Goal: Task Accomplishment & Management: Manage account settings

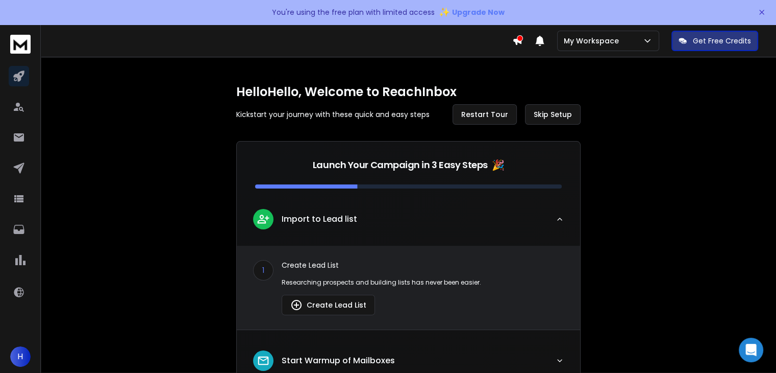
click at [762, 8] on icon "Close notification" at bounding box center [762, 12] width 8 height 8
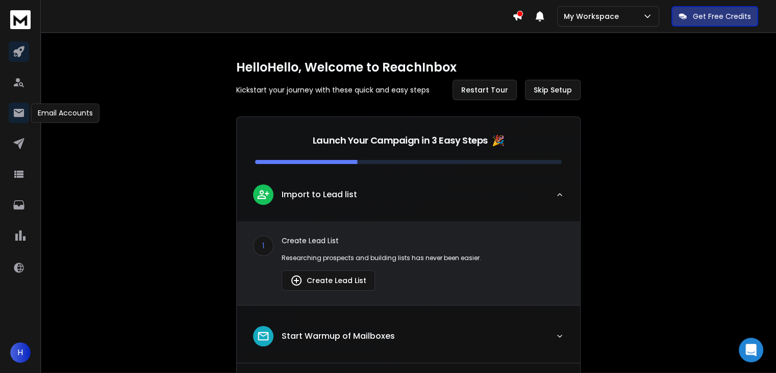
click at [22, 116] on icon at bounding box center [19, 113] width 10 height 8
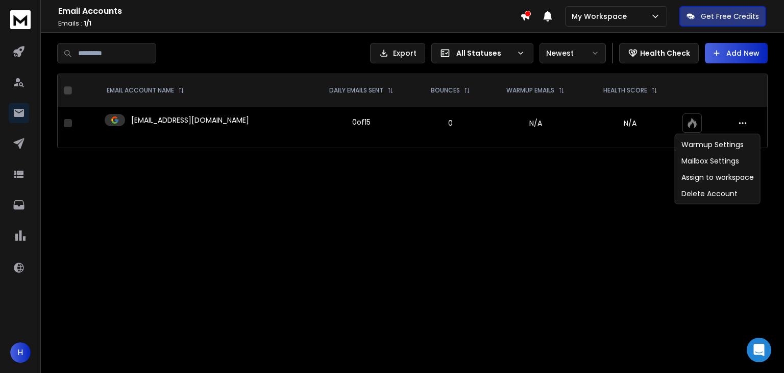
click at [738, 127] on icon at bounding box center [742, 122] width 9 height 9
click at [731, 47] on button "Add New" at bounding box center [736, 53] width 63 height 20
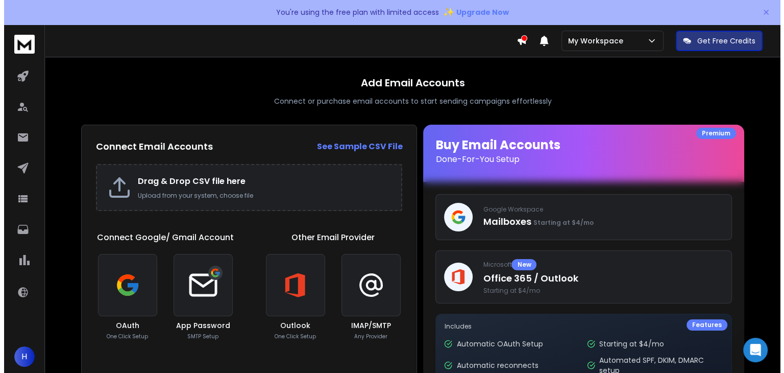
scroll to position [59, 0]
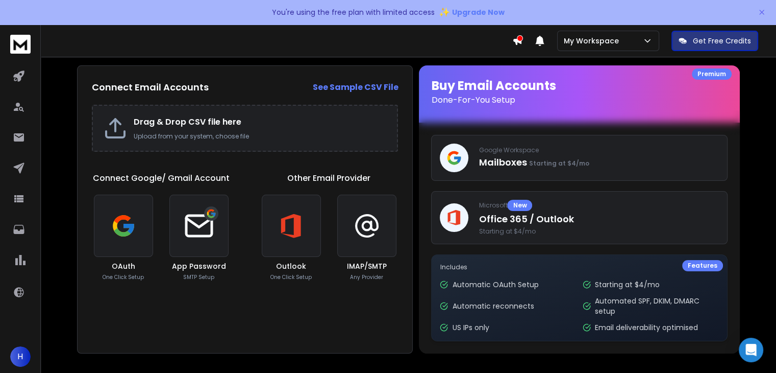
click at [128, 224] on icon at bounding box center [129, 229] width 11 height 10
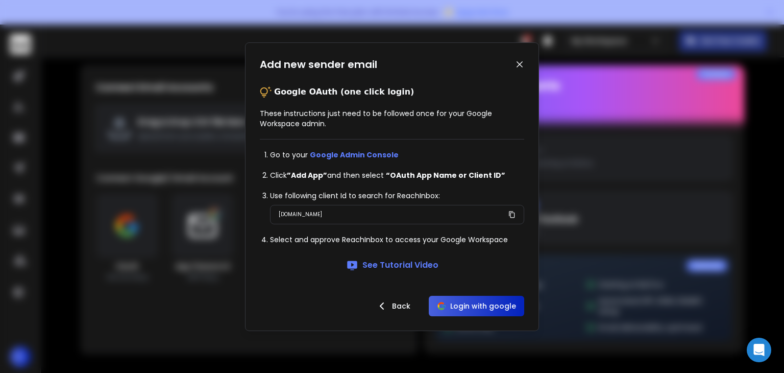
click at [464, 303] on button "Login with google" at bounding box center [476, 306] width 95 height 20
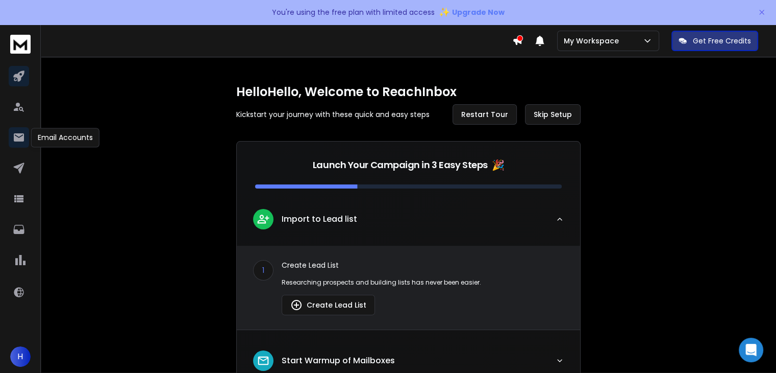
click at [17, 136] on icon at bounding box center [19, 137] width 12 height 12
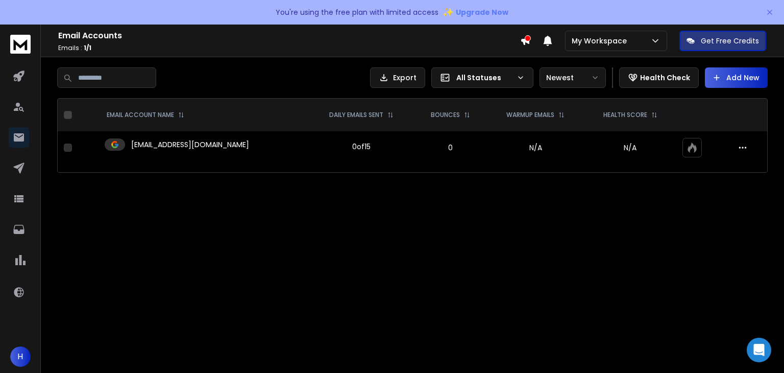
click at [735, 79] on button "Add New" at bounding box center [736, 77] width 63 height 20
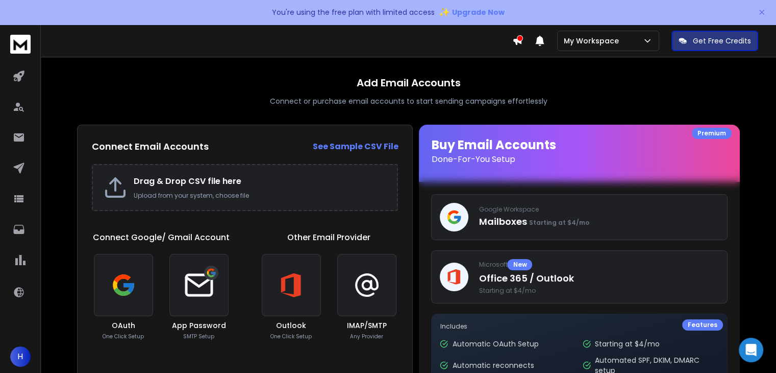
click at [128, 287] on icon at bounding box center [124, 284] width 26 height 31
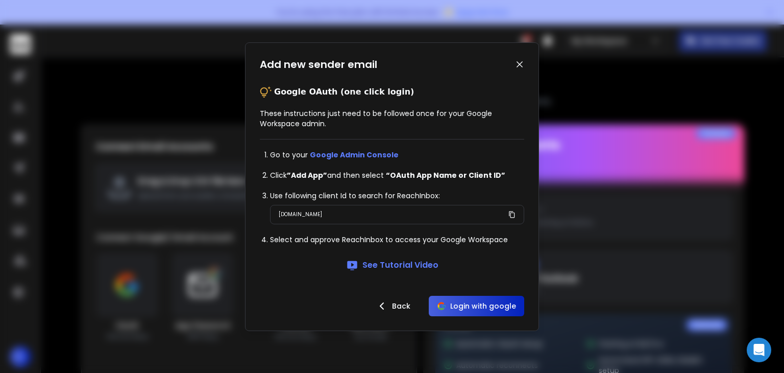
click at [480, 305] on button "Login with google" at bounding box center [476, 306] width 95 height 20
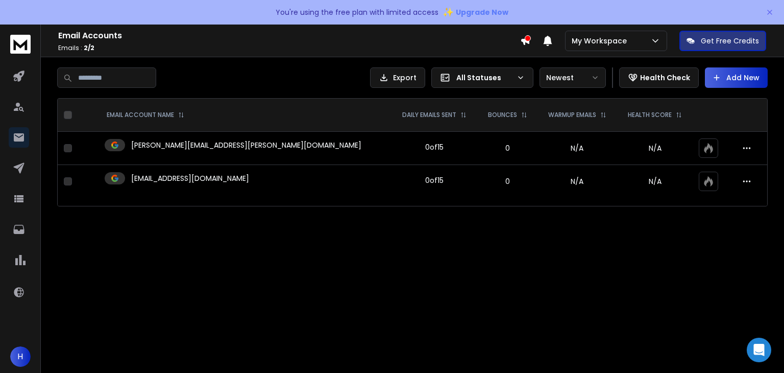
click at [742, 81] on button "Add New" at bounding box center [736, 77] width 63 height 20
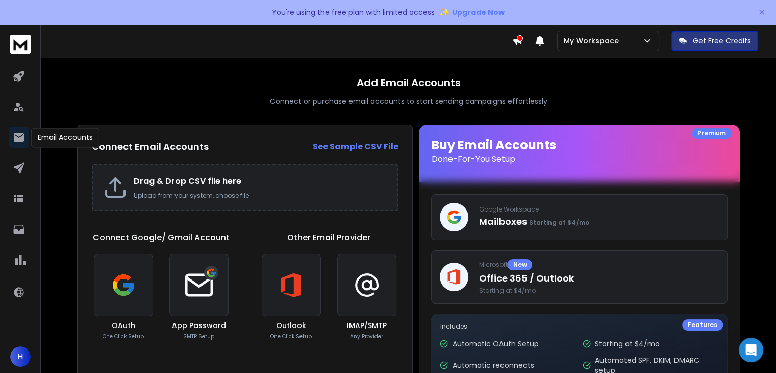
click at [21, 137] on icon at bounding box center [19, 137] width 10 height 8
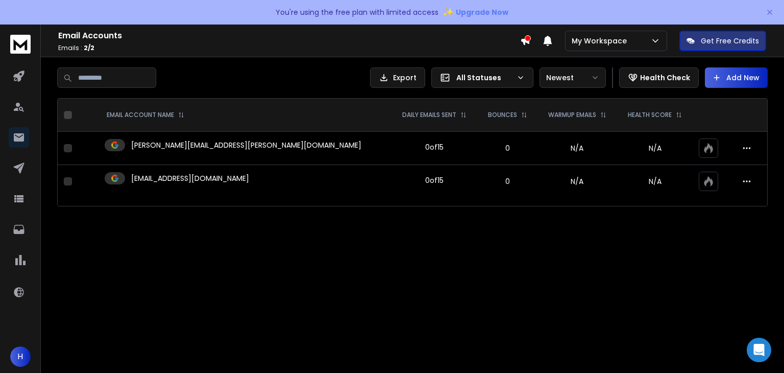
click at [267, 244] on div "You're using the free plan with limited access ✨ Upgrade Now Get only verified …" at bounding box center [392, 186] width 784 height 373
click at [742, 79] on button "Add New" at bounding box center [736, 77] width 63 height 20
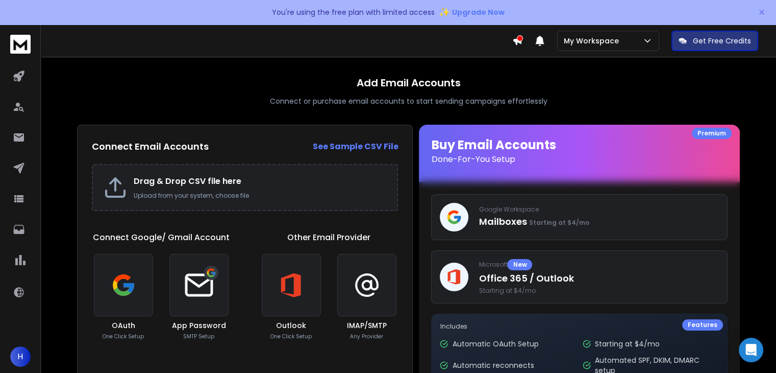
click at [133, 279] on icon at bounding box center [124, 284] width 26 height 31
click at [212, 285] on icon at bounding box center [199, 285] width 26 height 20
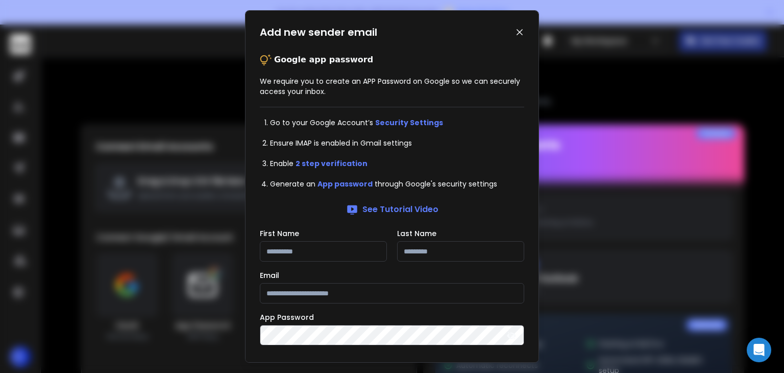
scroll to position [48, 0]
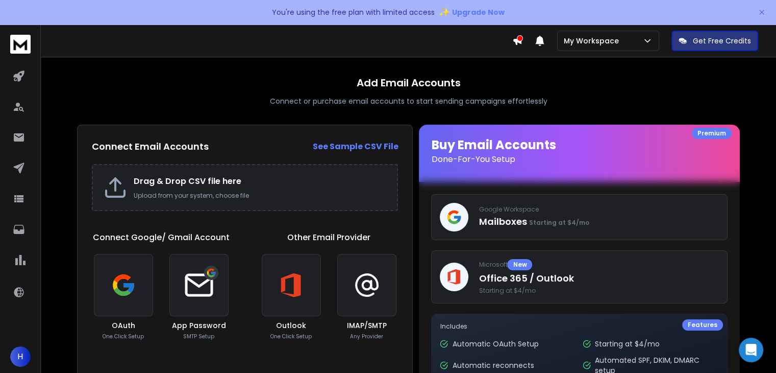
click at [134, 283] on icon at bounding box center [129, 288] width 11 height 10
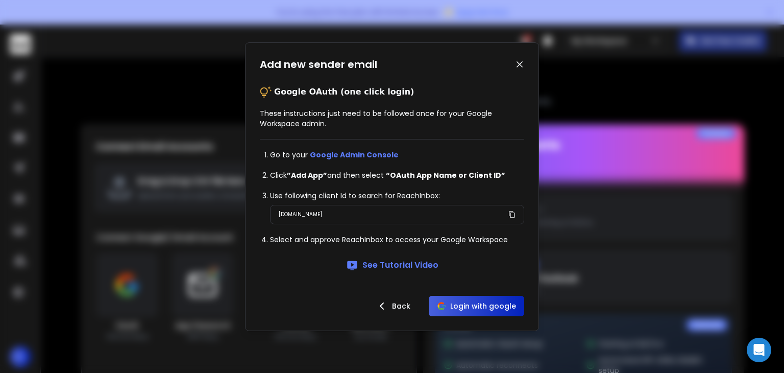
click at [470, 310] on button "Login with google" at bounding box center [476, 306] width 95 height 20
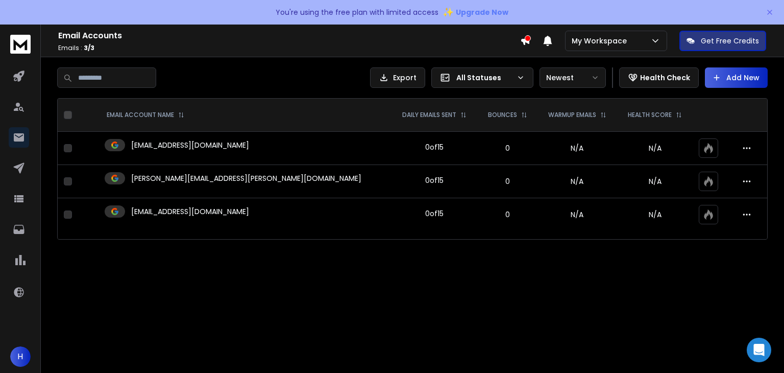
click at [770, 11] on icon "Close notification" at bounding box center [770, 12] width 8 height 8
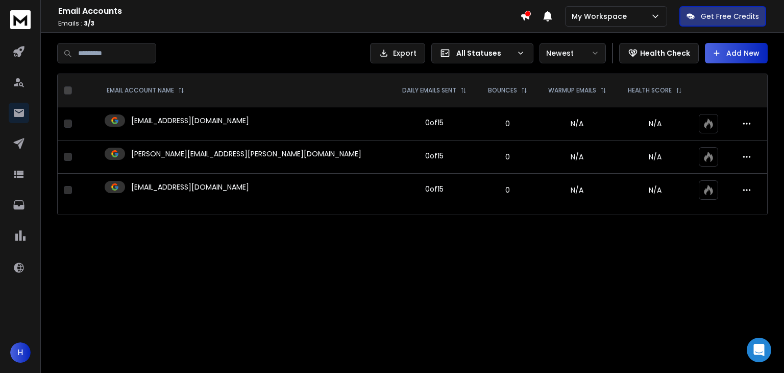
click at [356, 334] on div "Get only verified leads with our AI-powered Lead Finder, starting at $22/mo Try…" at bounding box center [392, 186] width 784 height 373
click at [743, 186] on icon at bounding box center [746, 189] width 9 height 9
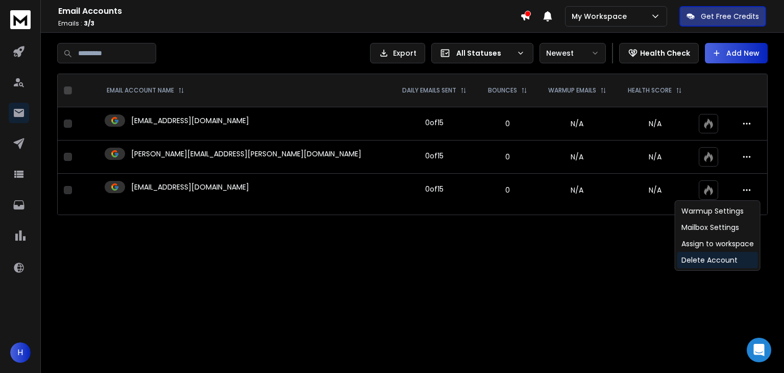
click at [715, 257] on div "Delete Account" at bounding box center [717, 260] width 81 height 16
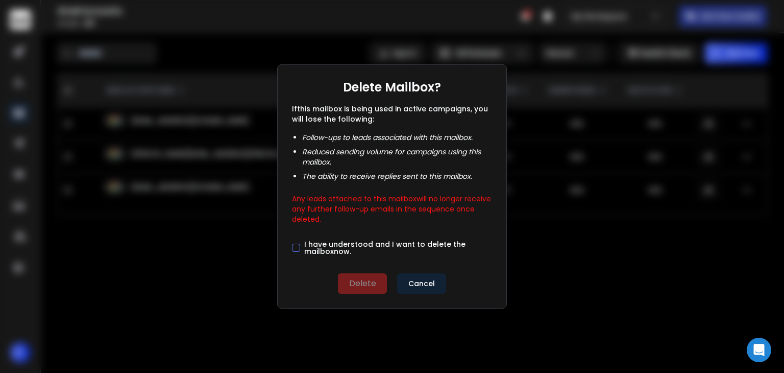
click at [333, 248] on label "I have understood and I want to delete the mailbox now." at bounding box center [398, 247] width 188 height 14
click at [300, 248] on button "I have understood and I want to delete the mailbox now." at bounding box center [296, 247] width 8 height 8
click at [350, 282] on button "Delete" at bounding box center [362, 283] width 49 height 20
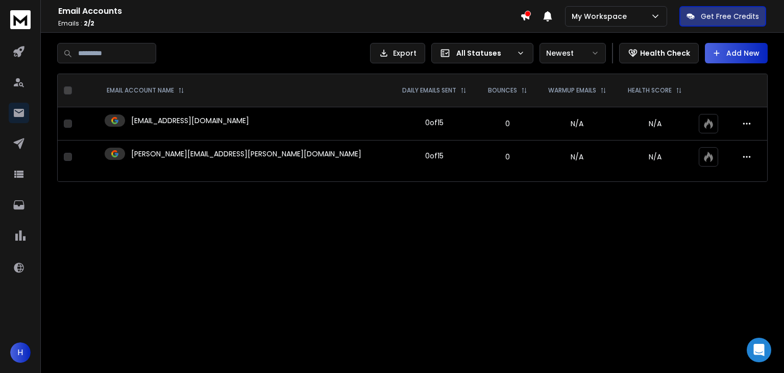
click at [716, 48] on button "Add New" at bounding box center [736, 53] width 63 height 20
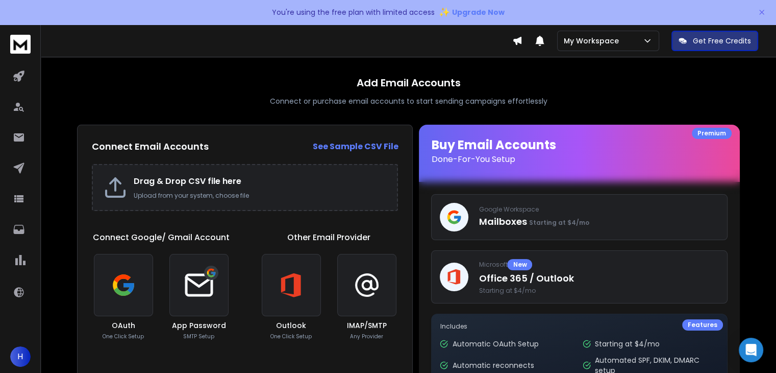
click at [132, 268] on div at bounding box center [123, 285] width 59 height 62
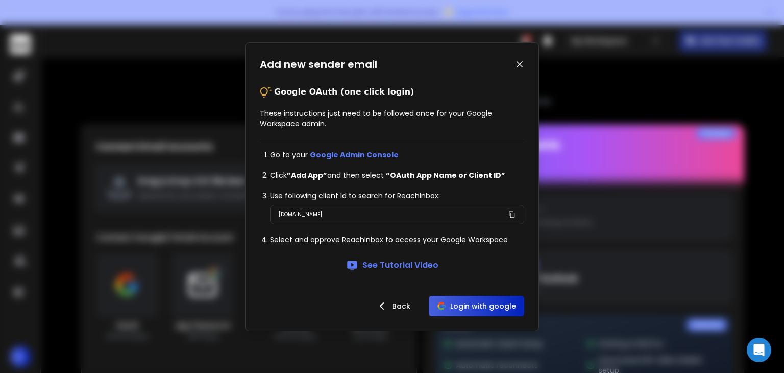
click at [490, 306] on button "Login with google" at bounding box center [476, 306] width 95 height 20
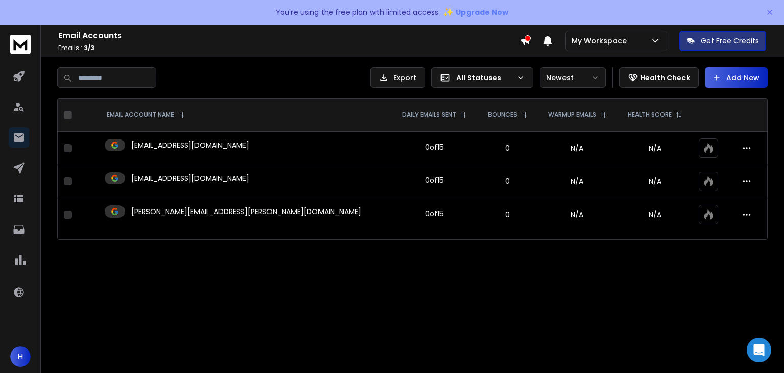
click at [737, 142] on button at bounding box center [747, 147] width 28 height 17
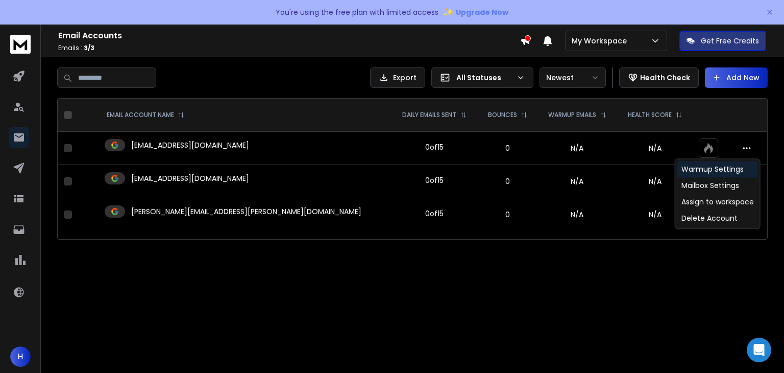
click at [710, 166] on div "Warmup Settings" at bounding box center [717, 169] width 81 height 16
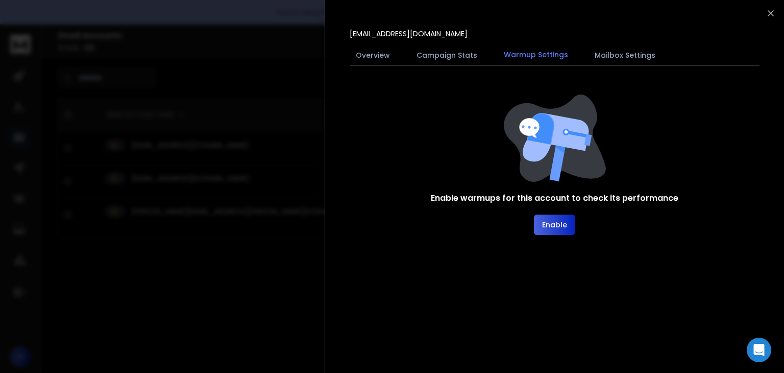
click at [557, 220] on button "Enable" at bounding box center [554, 224] width 41 height 20
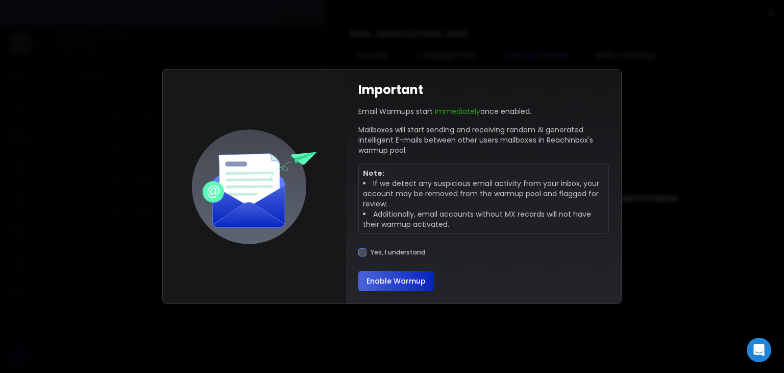
click at [557, 220] on body "You're using the free plan with limited access ✨ Upgrade Now Get only verified …" at bounding box center [392, 186] width 784 height 373
click at [407, 254] on label "Yes, I understand" at bounding box center [398, 252] width 55 height 8
click at [388, 254] on label "Yes, I understand" at bounding box center [398, 252] width 55 height 8
click at [365, 251] on button "Yes, I understand" at bounding box center [362, 252] width 8 height 8
click at [404, 285] on button "Enable Warmup" at bounding box center [396, 281] width 76 height 20
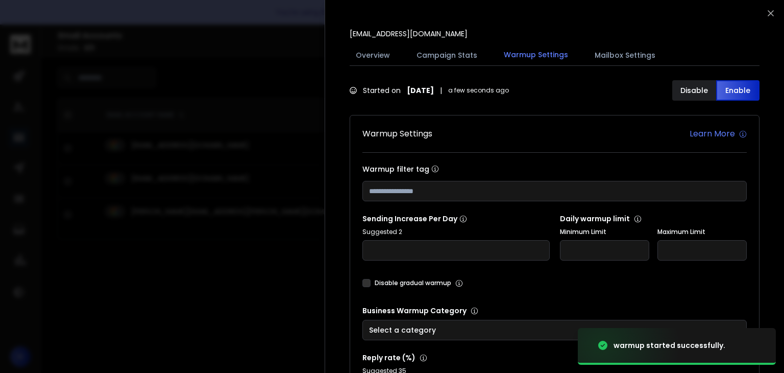
type input "**********"
type input "*"
type input "**"
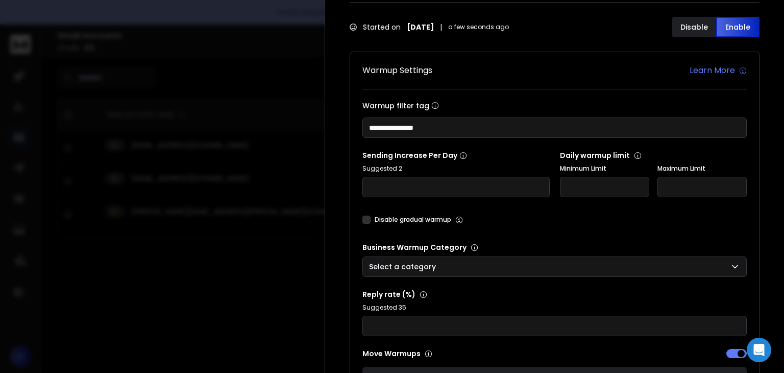
scroll to position [260, 0]
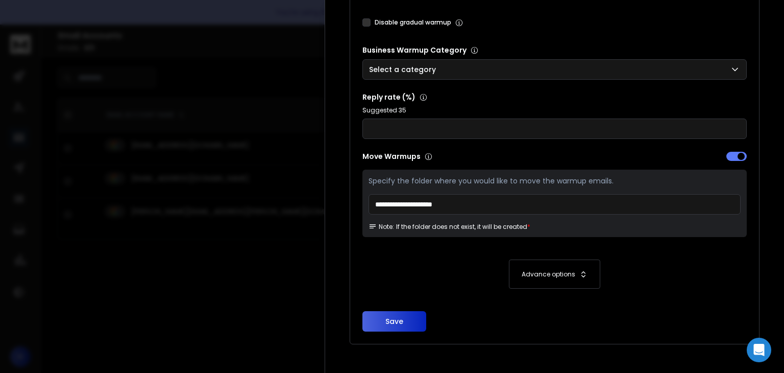
click at [400, 324] on button "Save" at bounding box center [394, 321] width 64 height 20
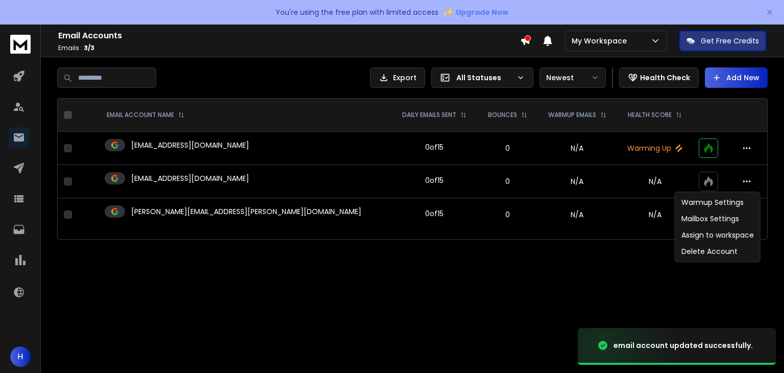
click at [734, 180] on button at bounding box center [747, 181] width 28 height 17
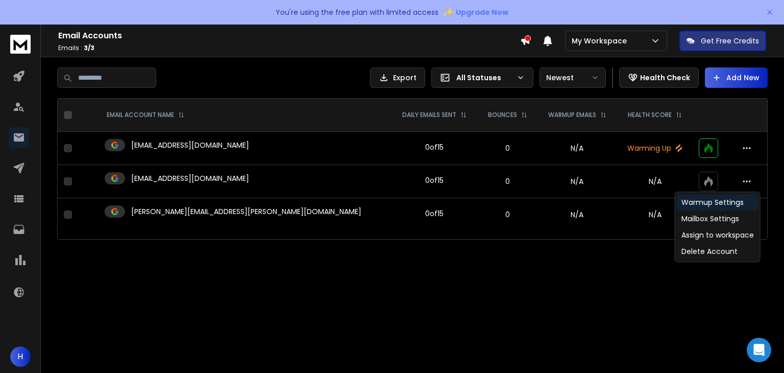
click at [705, 205] on div "Warmup Settings" at bounding box center [717, 202] width 81 height 16
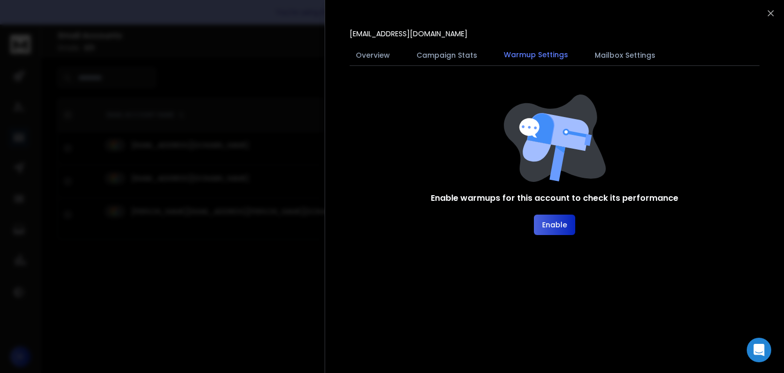
click at [566, 228] on button "Enable" at bounding box center [554, 224] width 41 height 20
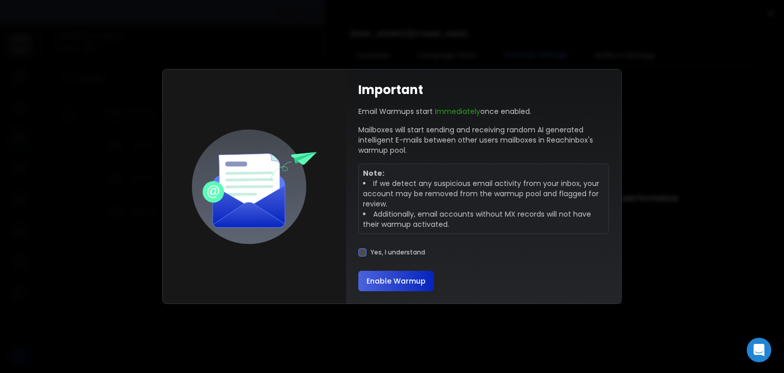
click at [566, 228] on body "You're using the free plan with limited access ✨ Upgrade Now Get only verified …" at bounding box center [392, 186] width 784 height 373
click at [409, 253] on label "Yes, I understand" at bounding box center [398, 252] width 55 height 8
click at [359, 251] on button "Yes, I understand" at bounding box center [362, 252] width 8 height 8
click at [386, 278] on button "Enable Warmup" at bounding box center [396, 281] width 76 height 20
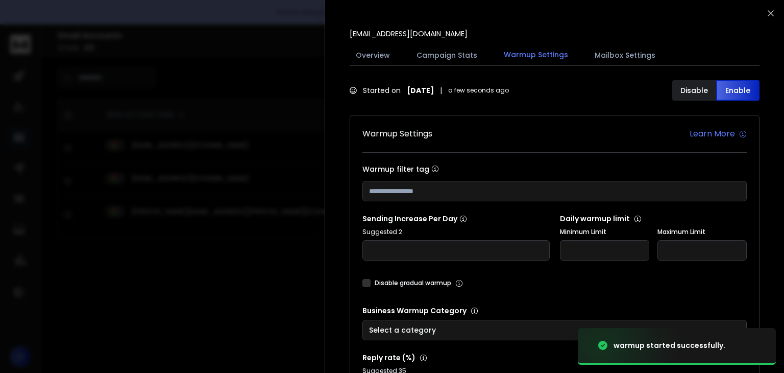
type input "**********"
type input "*"
type input "**"
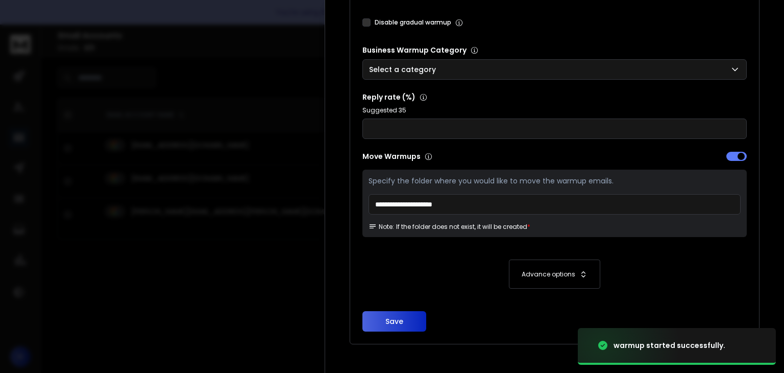
scroll to position [260, 0]
click at [398, 315] on button "Save" at bounding box center [394, 321] width 64 height 20
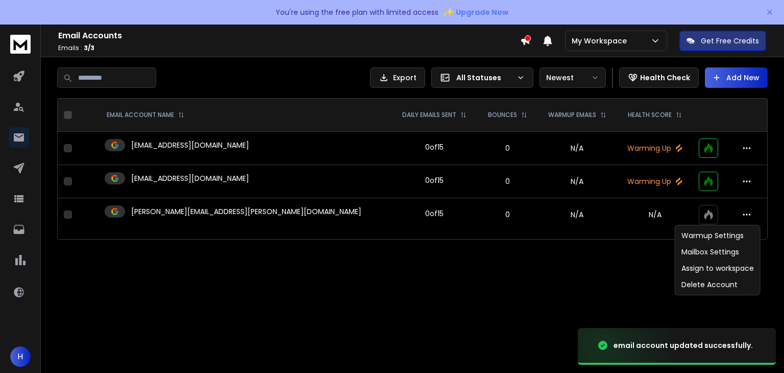
click at [742, 211] on icon at bounding box center [746, 214] width 9 height 9
click at [721, 230] on div "Warmup Settings" at bounding box center [717, 235] width 81 height 16
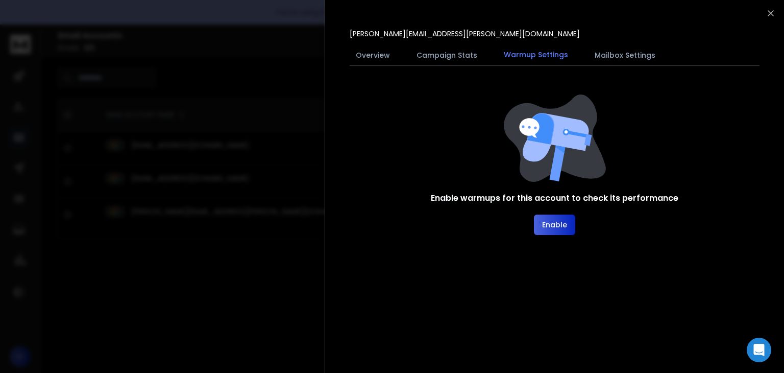
click at [543, 225] on button "Enable" at bounding box center [554, 224] width 41 height 20
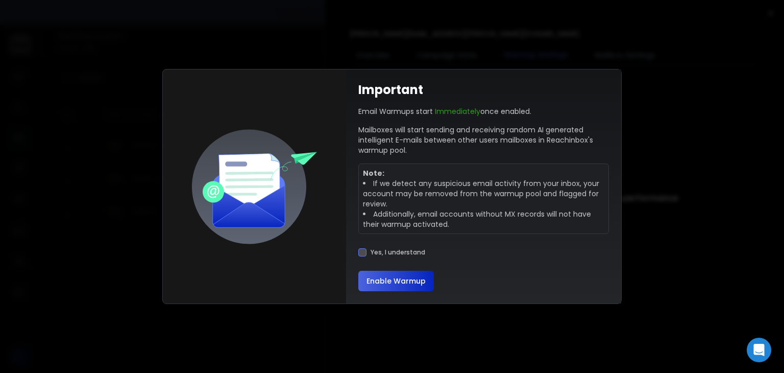
click at [545, 225] on body "You're using the free plan with limited access ✨ Upgrade Now Get only verified …" at bounding box center [392, 186] width 784 height 373
click at [380, 251] on label "Yes, I understand" at bounding box center [398, 252] width 55 height 8
click at [362, 256] on button "Yes, I understand" at bounding box center [362, 252] width 8 height 8
click at [386, 281] on button "Enable Warmup" at bounding box center [396, 281] width 76 height 20
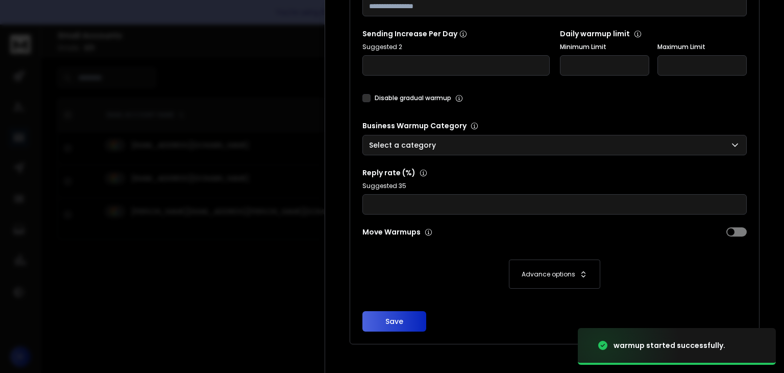
type input "**********"
type input "*"
type input "**"
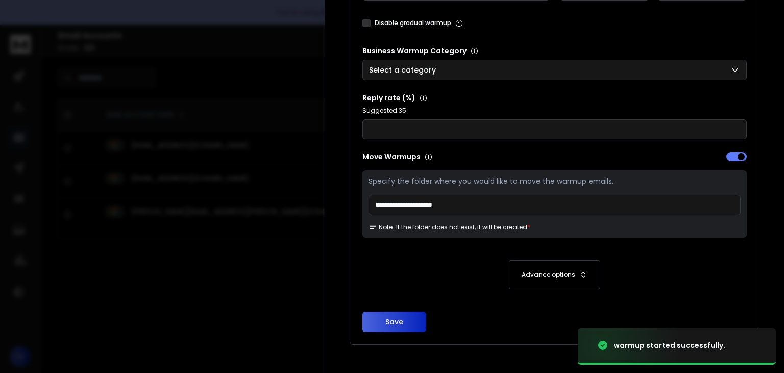
click at [389, 318] on button "Save" at bounding box center [394, 321] width 64 height 20
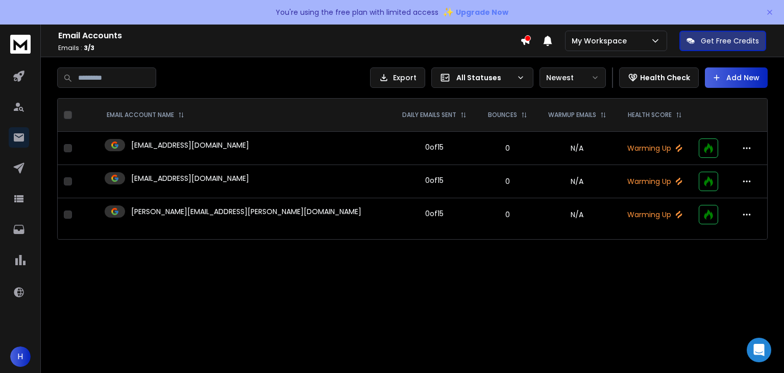
click at [461, 267] on div "You're using the free plan with limited access ✨ Upgrade Now Get only verified …" at bounding box center [392, 186] width 784 height 373
